Goal: Task Accomplishment & Management: Manage account settings

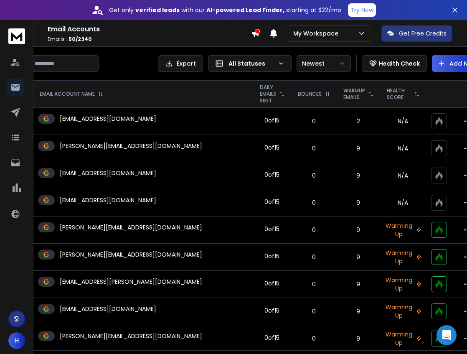
click at [83, 59] on input at bounding box center [58, 63] width 81 height 17
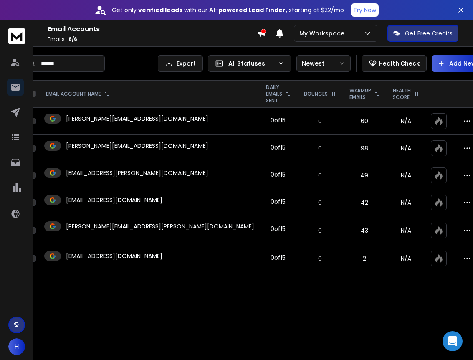
click at [90, 65] on input "******" at bounding box center [64, 63] width 81 height 17
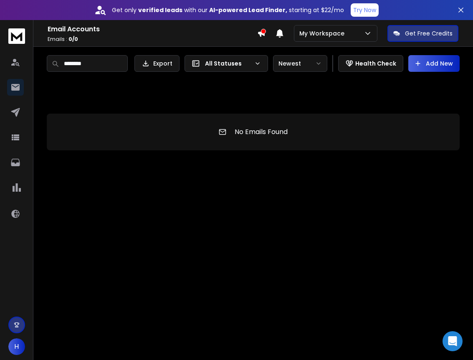
type input "********"
click at [207, 260] on div "Get only verified leads with our AI-powered Lead Finder, starting at $22/mo Try…" at bounding box center [236, 180] width 473 height 360
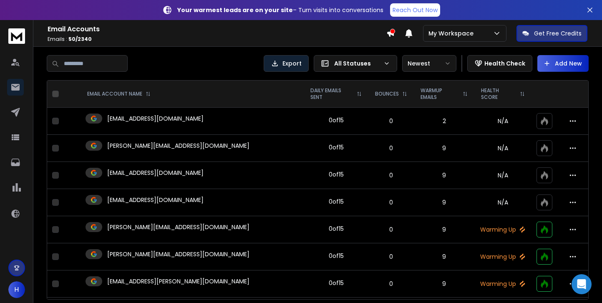
click at [305, 65] on button "Export" at bounding box center [286, 63] width 45 height 17
click at [251, 65] on div at bounding box center [153, 63] width 212 height 17
click at [570, 61] on button "Add New" at bounding box center [563, 63] width 51 height 17
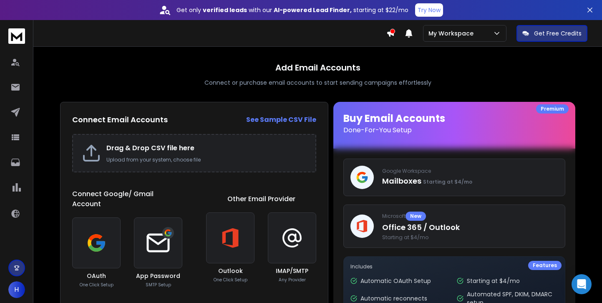
click at [286, 118] on strong "See Sample CSV File" at bounding box center [281, 120] width 70 height 10
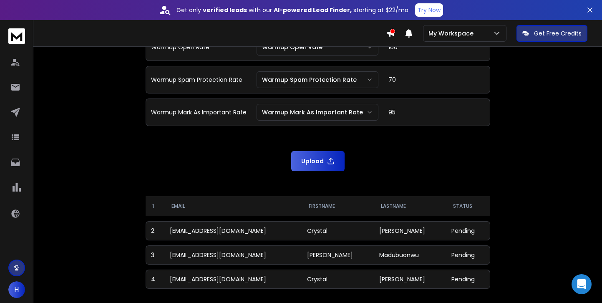
scroll to position [736, 0]
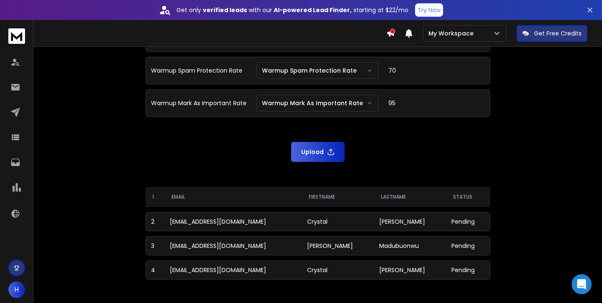
click at [329, 157] on button "Upload" at bounding box center [317, 152] width 53 height 20
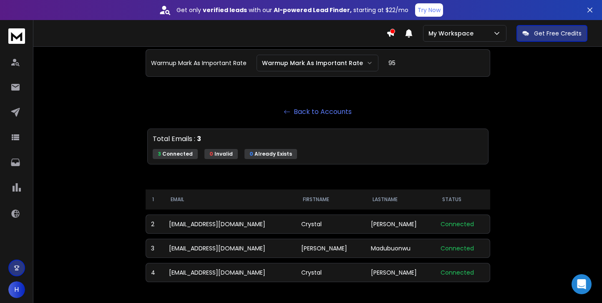
scroll to position [779, 0]
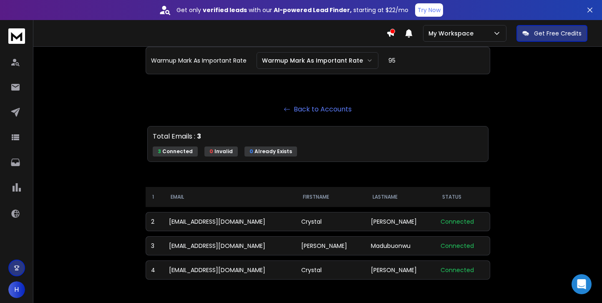
click at [306, 110] on p "Back to Accounts" at bounding box center [323, 109] width 58 height 10
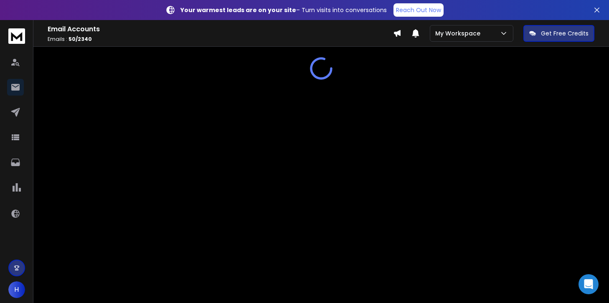
click at [302, 109] on div "Your warmest leads are on your site – Turn visits into conversations Reach Out …" at bounding box center [304, 151] width 609 height 303
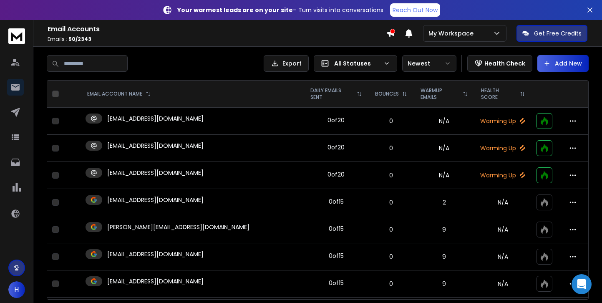
click at [97, 60] on input at bounding box center [87, 63] width 81 height 17
type input "******"
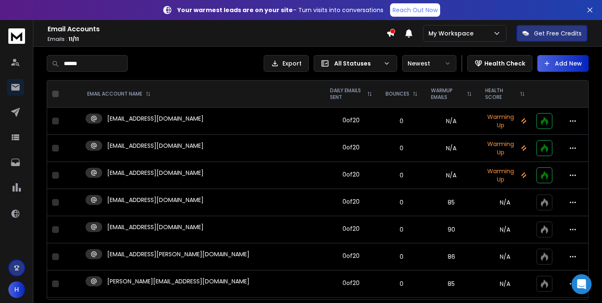
click at [55, 124] on td at bounding box center [63, 121] width 33 height 27
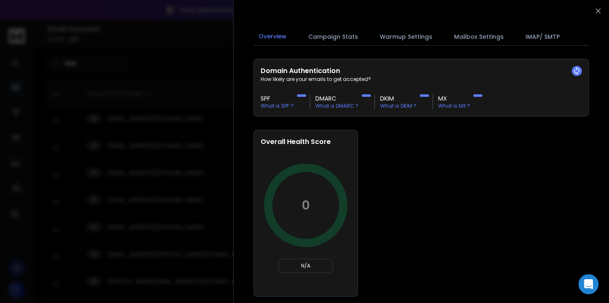
click at [70, 127] on div at bounding box center [304, 151] width 609 height 303
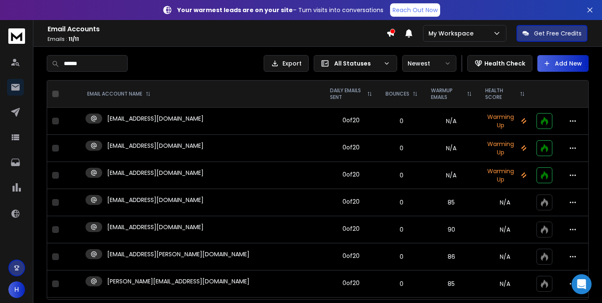
click at [54, 120] on button "button" at bounding box center [55, 121] width 7 height 7
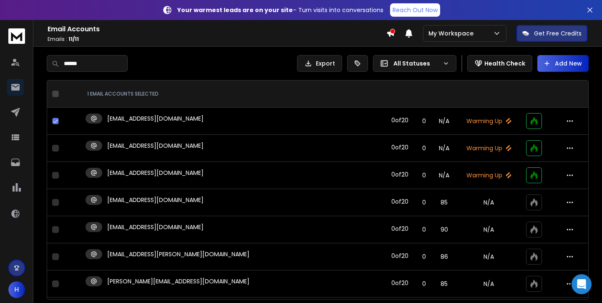
click at [53, 149] on button "button" at bounding box center [55, 148] width 7 height 7
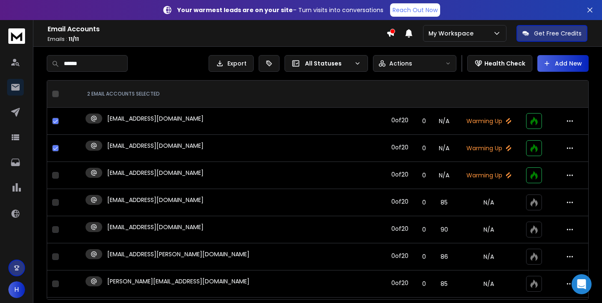
click at [56, 176] on button "button" at bounding box center [55, 175] width 7 height 7
click at [451, 63] on icon "button" at bounding box center [448, 63] width 6 height 7
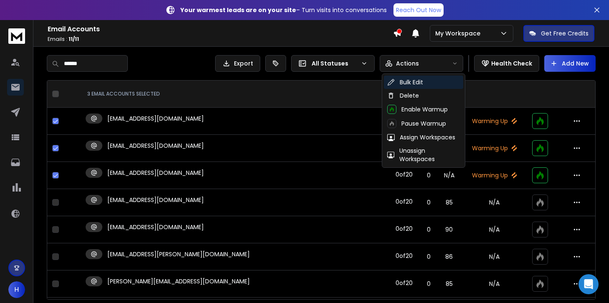
click at [427, 82] on div "Bulk Edit" at bounding box center [423, 82] width 79 height 13
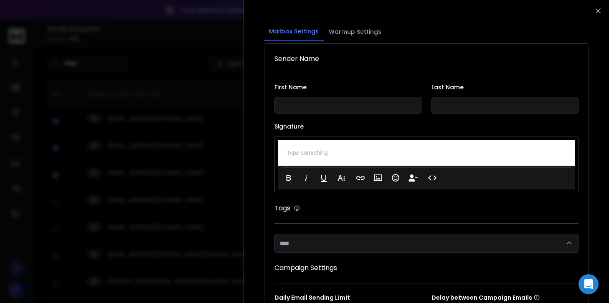
click at [356, 35] on button "Warmup Settings" at bounding box center [354, 32] width 63 height 18
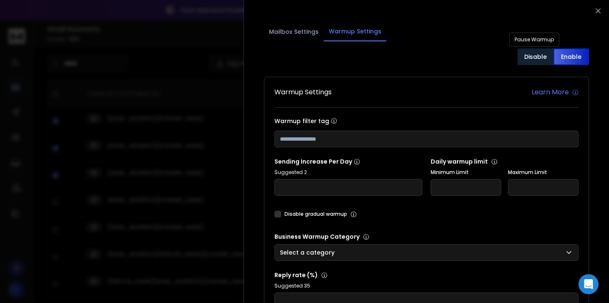
click at [533, 56] on button "Disable" at bounding box center [535, 56] width 36 height 17
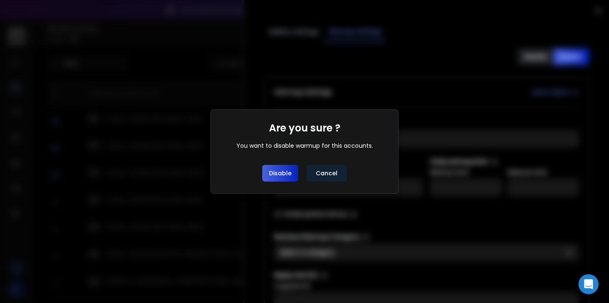
click at [289, 171] on button "Disable" at bounding box center [280, 173] width 36 height 17
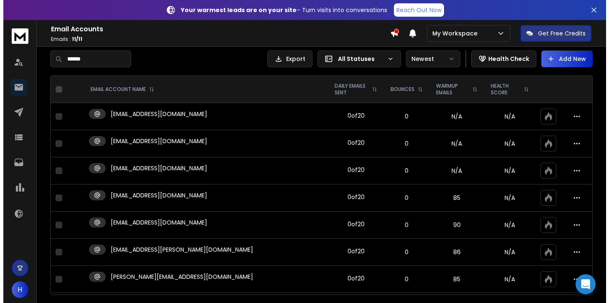
scroll to position [5, 0]
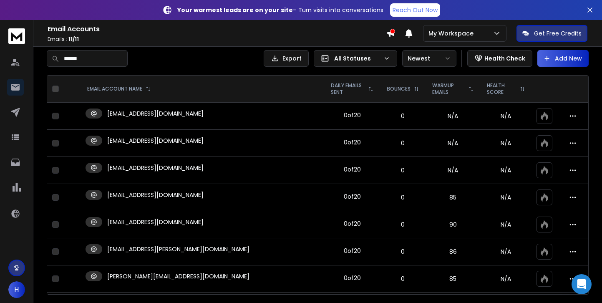
click at [56, 116] on button "button" at bounding box center [55, 116] width 7 height 7
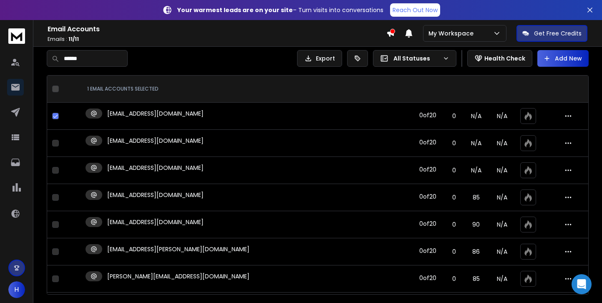
click at [56, 146] on button "button" at bounding box center [55, 143] width 7 height 7
click at [56, 170] on button "button" at bounding box center [55, 170] width 7 height 7
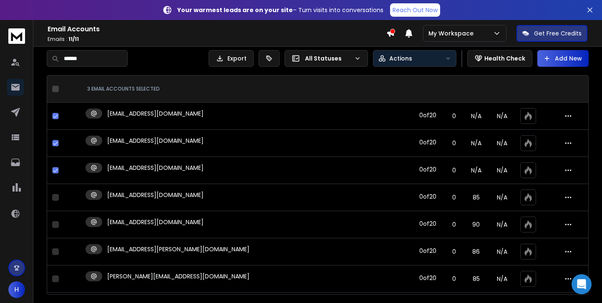
click at [403, 56] on p "Actions" at bounding box center [400, 58] width 23 height 8
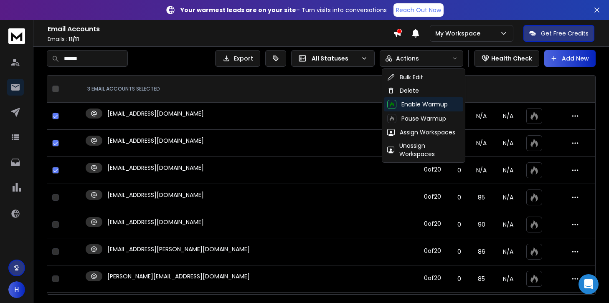
click at [412, 104] on div "Enable Warmup" at bounding box center [417, 104] width 61 height 9
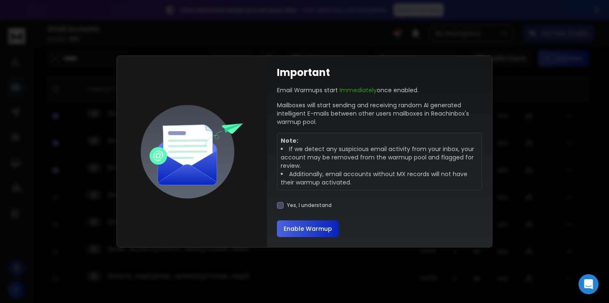
click at [281, 204] on button "Yes, I understand" at bounding box center [280, 205] width 7 height 7
click at [293, 230] on button "Enable Warmup" at bounding box center [308, 228] width 62 height 17
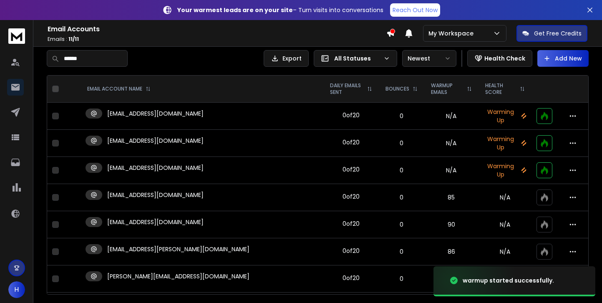
click at [56, 115] on button "button" at bounding box center [55, 116] width 7 height 7
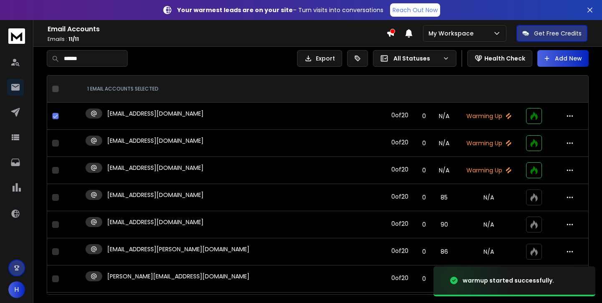
click at [56, 142] on button "button" at bounding box center [55, 143] width 7 height 7
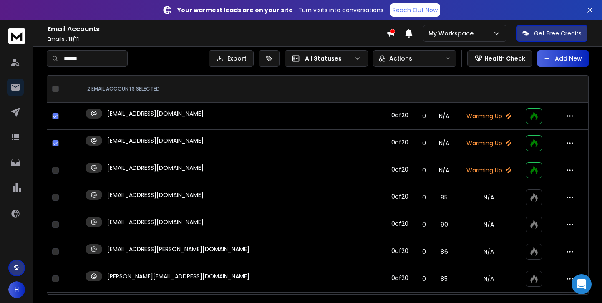
click at [56, 171] on button "button" at bounding box center [55, 170] width 7 height 7
click at [419, 63] on button "Actions" at bounding box center [414, 58] width 83 height 17
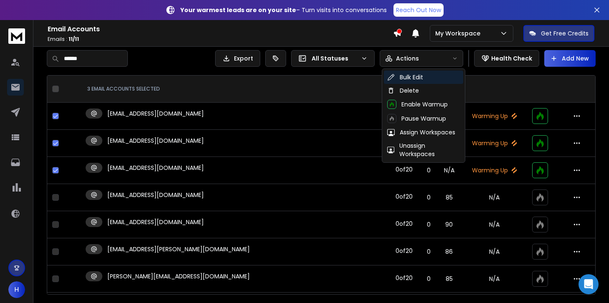
click at [419, 77] on div "Bulk Edit" at bounding box center [405, 77] width 36 height 8
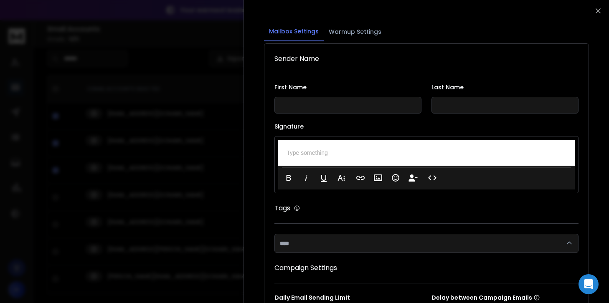
click at [364, 33] on button "Warmup Settings" at bounding box center [354, 32] width 63 height 18
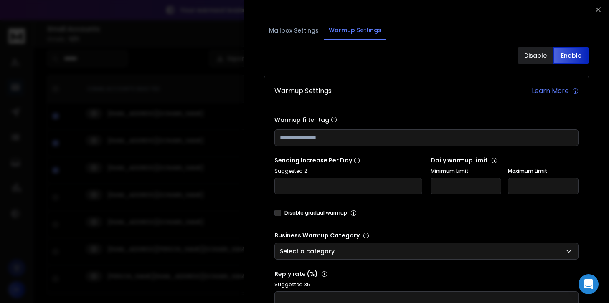
scroll to position [2, 0]
click at [336, 137] on input at bounding box center [426, 137] width 304 height 17
type input "**********"
click at [367, 103] on form "**********" at bounding box center [426, 245] width 304 height 318
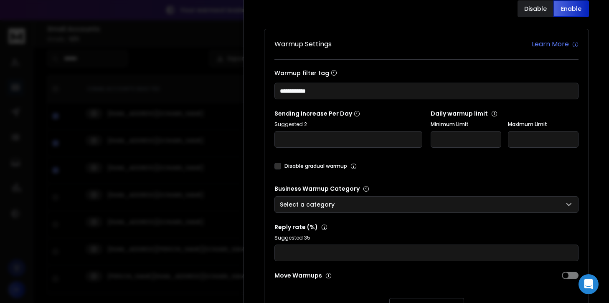
scroll to position [49, 0]
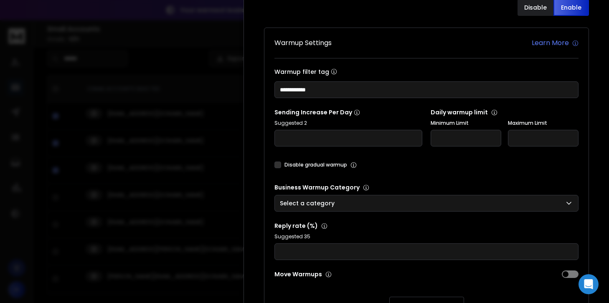
click at [361, 138] on input "number" at bounding box center [348, 138] width 148 height 17
type input "*"
click at [471, 138] on input "number" at bounding box center [465, 138] width 71 height 17
type input "*"
click at [526, 139] on input "number" at bounding box center [543, 138] width 71 height 17
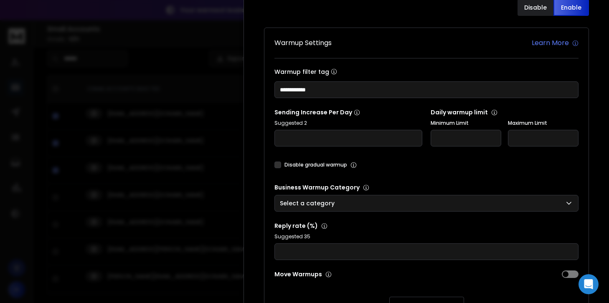
type input "**"
click at [438, 172] on div "Disable gradual warmup" at bounding box center [426, 165] width 304 height 17
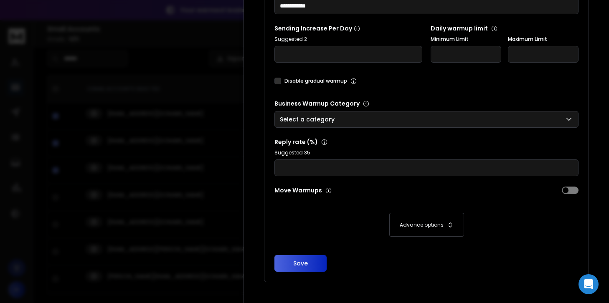
scroll to position [136, 0]
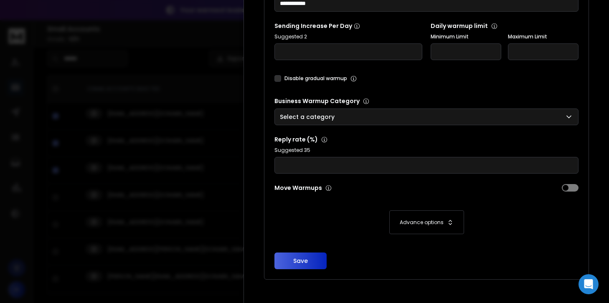
click at [345, 212] on button "Advance options" at bounding box center [426, 222] width 287 height 24
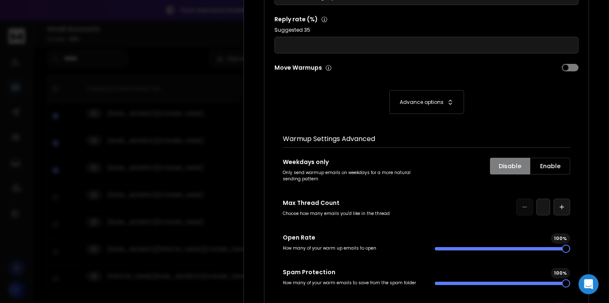
click at [411, 102] on p "Advance options" at bounding box center [421, 102] width 44 height 7
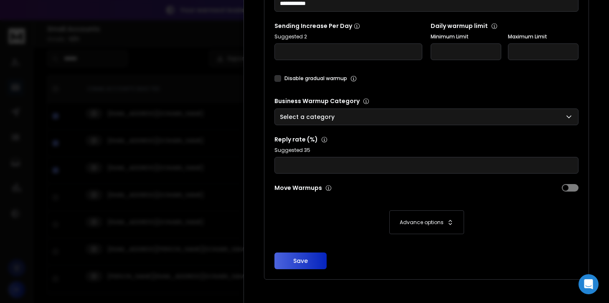
click at [306, 263] on button "Save" at bounding box center [300, 261] width 52 height 17
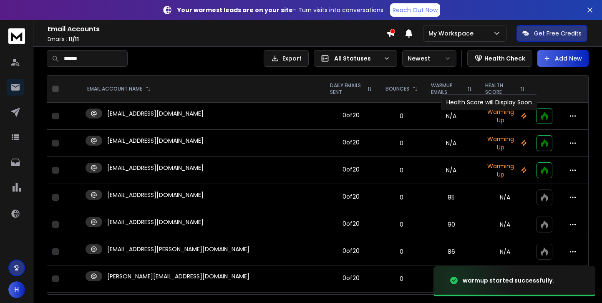
click at [484, 117] on p "Warming Up" at bounding box center [505, 116] width 43 height 17
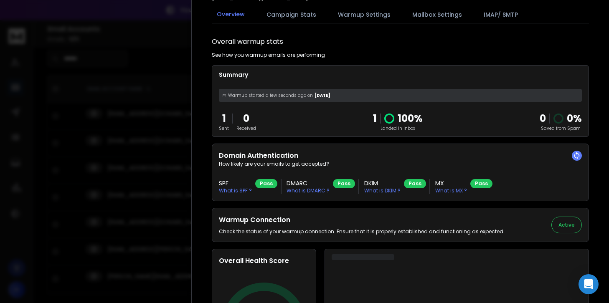
scroll to position [31, 0]
click at [351, 10] on button "Warmup Settings" at bounding box center [364, 14] width 63 height 18
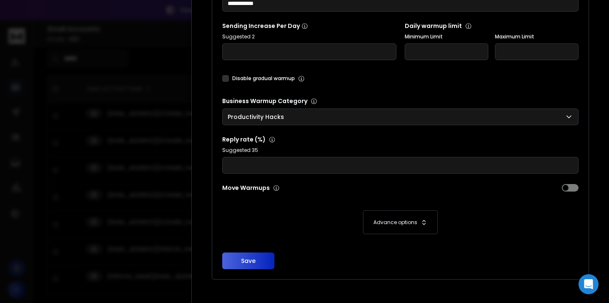
scroll to position [0, 0]
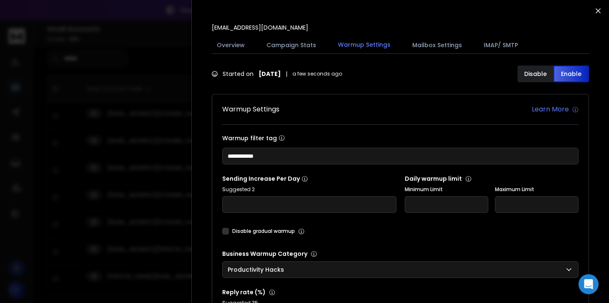
click at [594, 10] on icon "button" at bounding box center [598, 11] width 8 height 8
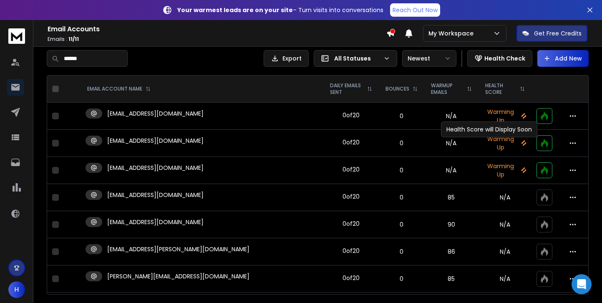
click at [484, 144] on p "Warming Up" at bounding box center [505, 143] width 43 height 17
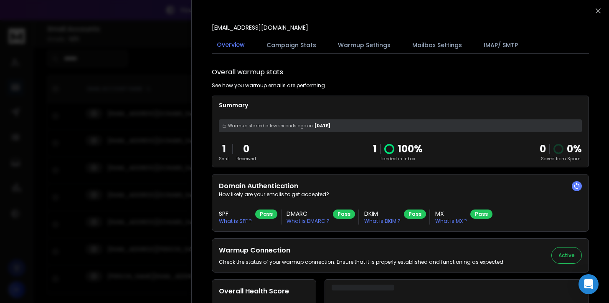
click at [440, 43] on button "Mailbox Settings" at bounding box center [437, 45] width 60 height 18
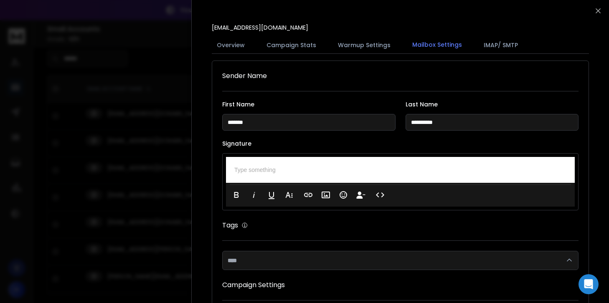
click at [351, 43] on button "Warmup Settings" at bounding box center [364, 45] width 63 height 18
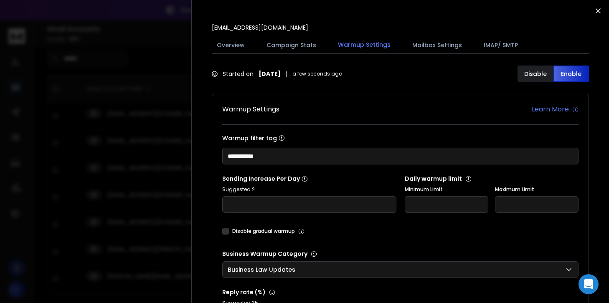
click at [596, 10] on icon "button" at bounding box center [598, 11] width 4 height 4
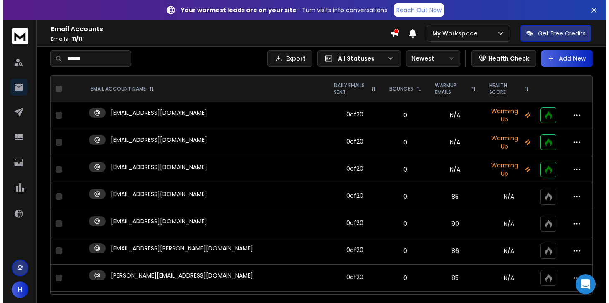
scroll to position [2, 0]
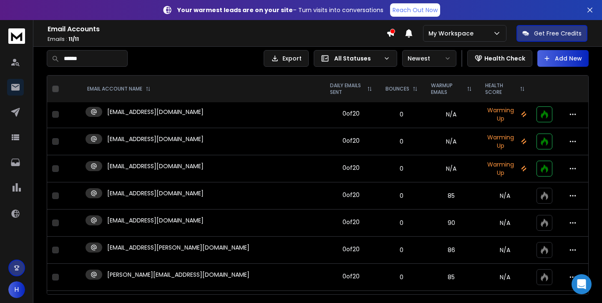
click at [384, 167] on p "0" at bounding box center [401, 168] width 35 height 8
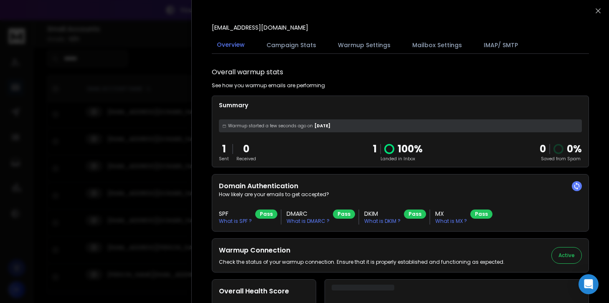
click at [375, 44] on button "Warmup Settings" at bounding box center [364, 45] width 63 height 18
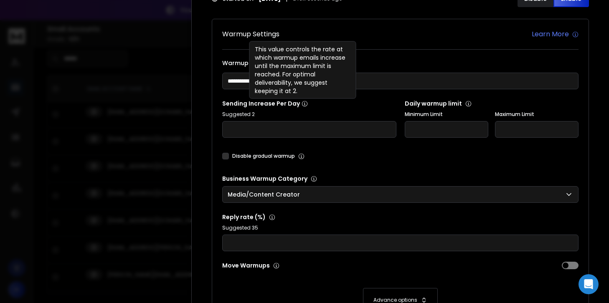
scroll to position [153, 0]
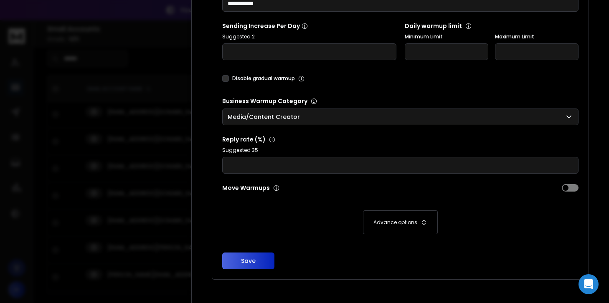
click at [141, 137] on div at bounding box center [304, 151] width 609 height 303
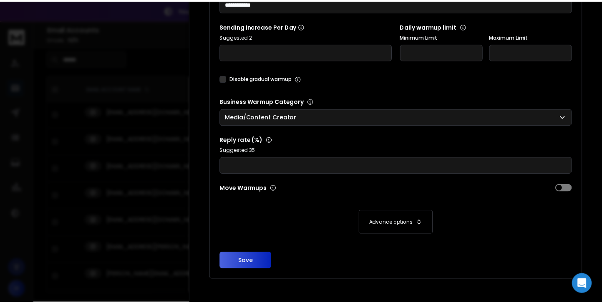
scroll to position [131, 0]
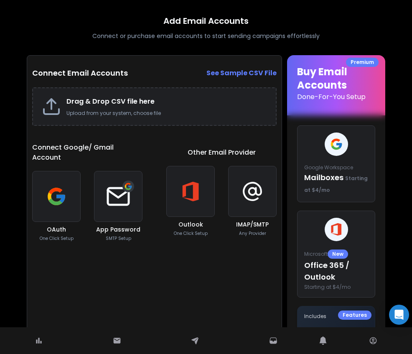
click at [253, 68] on strong "See Sample CSV File" at bounding box center [241, 73] width 70 height 10
